Goal: Task Accomplishment & Management: Use online tool/utility

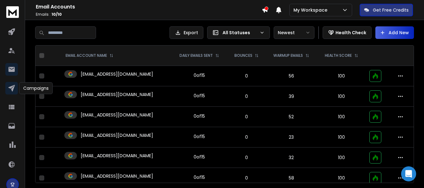
click at [12, 91] on icon at bounding box center [12, 88] width 8 height 8
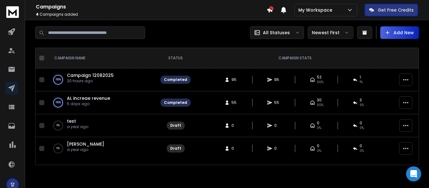
click at [131, 82] on div "100 % Campaign 12082025 20 hours ago" at bounding box center [101, 79] width 97 height 15
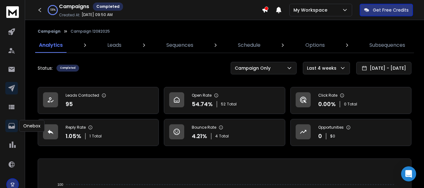
click at [17, 124] on link at bounding box center [11, 126] width 13 height 13
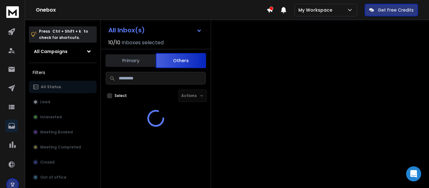
click at [185, 58] on button "Others" at bounding box center [181, 60] width 50 height 15
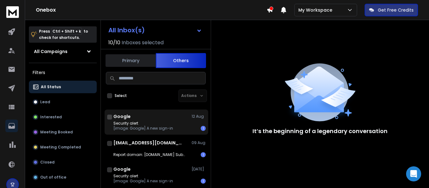
click at [163, 121] on p "Security alert" at bounding box center [143, 123] width 60 height 5
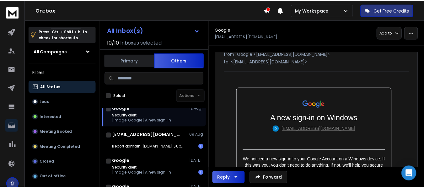
scroll to position [94, 0]
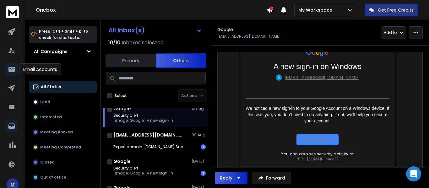
click at [10, 69] on icon at bounding box center [11, 69] width 6 height 5
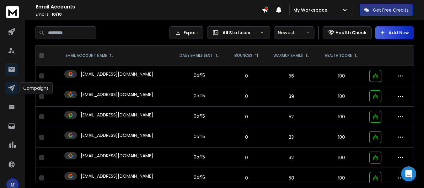
click at [14, 87] on icon at bounding box center [11, 88] width 7 height 7
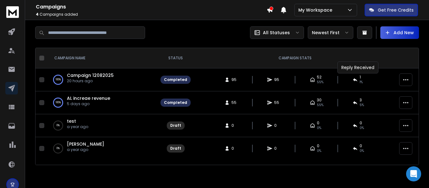
click at [358, 79] on div "1 1 %" at bounding box center [358, 80] width 19 height 10
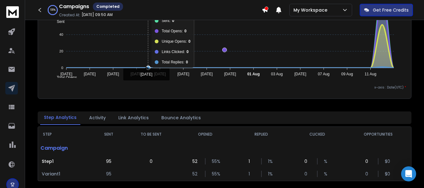
scroll to position [204, 0]
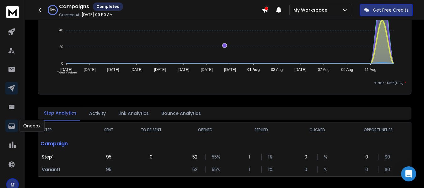
click at [10, 122] on icon at bounding box center [12, 126] width 8 height 8
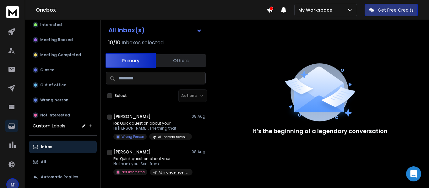
scroll to position [94, 0]
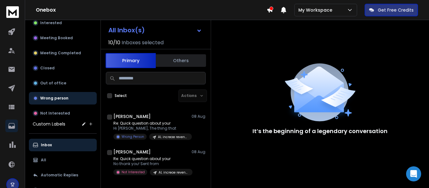
click at [69, 99] on button "Wrong person" at bounding box center [63, 98] width 68 height 13
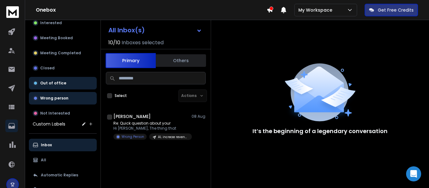
click at [62, 82] on p "Out of office" at bounding box center [53, 83] width 26 height 5
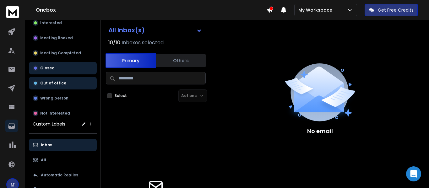
click at [62, 67] on button "Closed" at bounding box center [63, 68] width 68 height 13
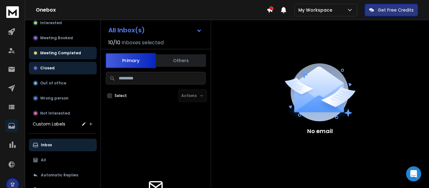
click at [67, 54] on p "Meeting Completed" at bounding box center [60, 53] width 41 height 5
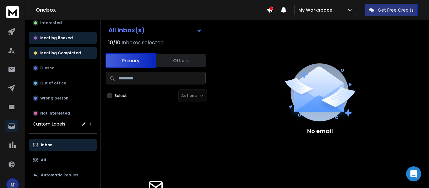
click at [67, 37] on p "Meeting Booked" at bounding box center [56, 37] width 33 height 5
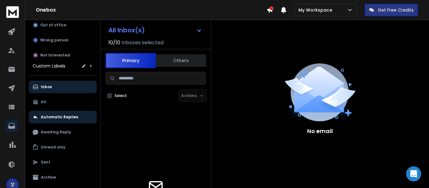
scroll to position [157, 0]
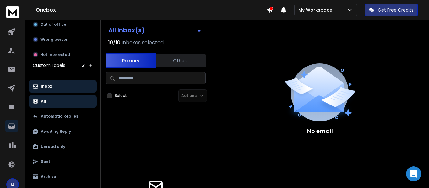
click at [56, 95] on button "All" at bounding box center [63, 101] width 68 height 13
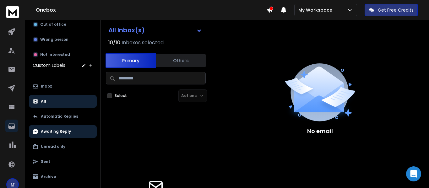
click at [65, 129] on p "Awaiting Reply" at bounding box center [56, 131] width 30 height 5
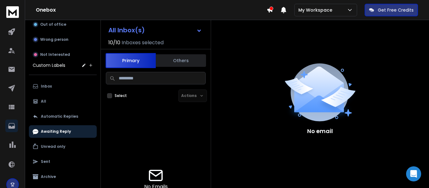
scroll to position [0, 0]
click at [131, 62] on button "Primary" at bounding box center [130, 60] width 50 height 15
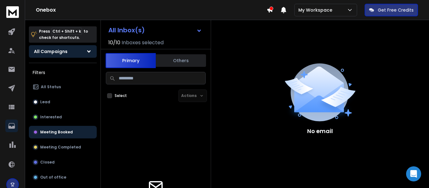
click at [83, 51] on button "All Campaigns" at bounding box center [63, 51] width 68 height 13
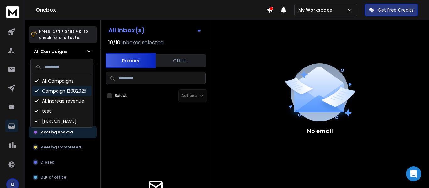
click at [65, 95] on div "Campaign 12082025" at bounding box center [62, 91] width 60 height 10
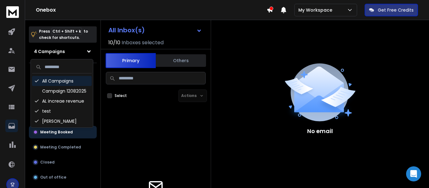
click at [57, 81] on div "All Campaigns" at bounding box center [62, 81] width 60 height 10
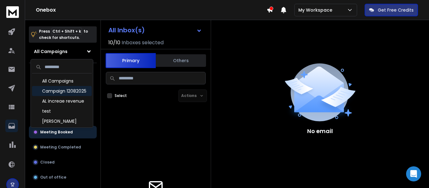
click at [56, 94] on div "Campaign 12082025" at bounding box center [62, 91] width 60 height 10
click at [222, 139] on div "No email" at bounding box center [320, 100] width 218 height 160
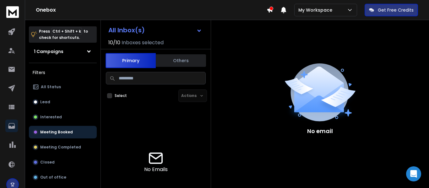
scroll to position [40, 0]
